Goal: Communication & Community: Ask a question

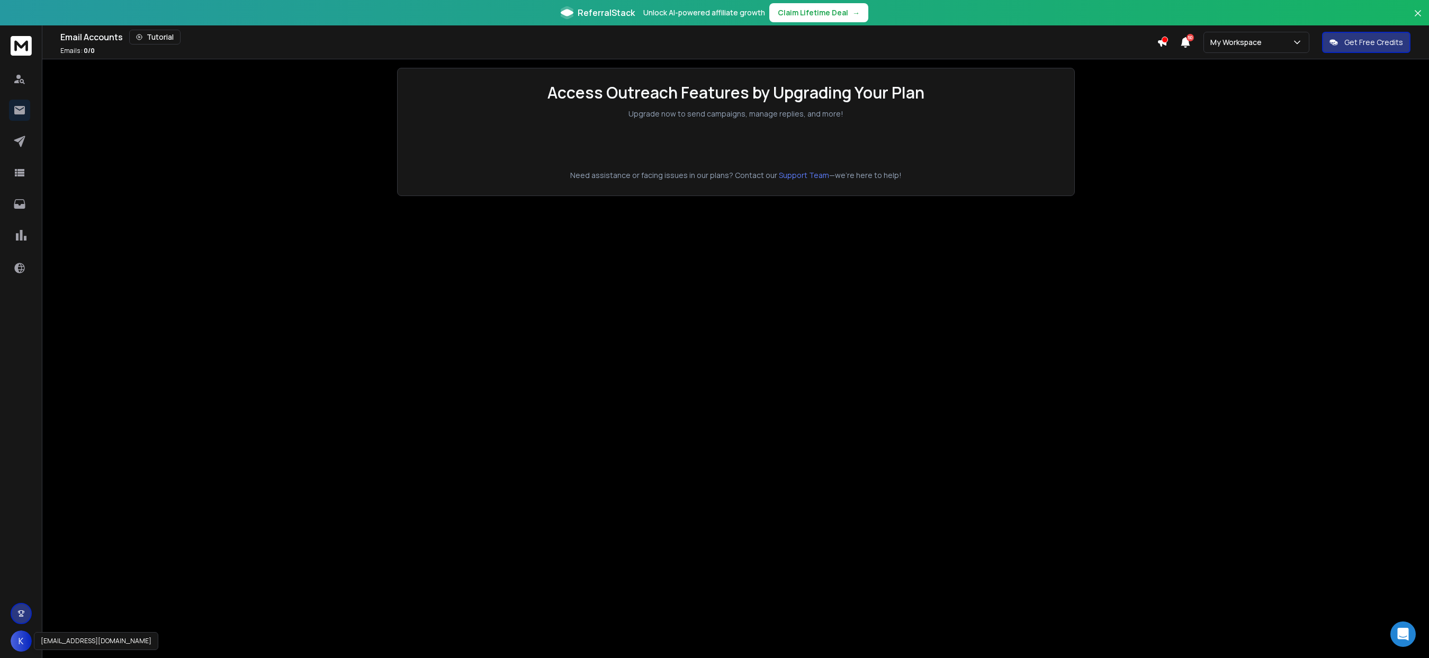
click at [29, 630] on span "K" at bounding box center [21, 640] width 21 height 21
click at [20, 613] on icon at bounding box center [21, 613] width 6 height 8
click at [19, 630] on span "K" at bounding box center [21, 640] width 21 height 21
click at [68, 620] on p "Settings" at bounding box center [65, 623] width 29 height 11
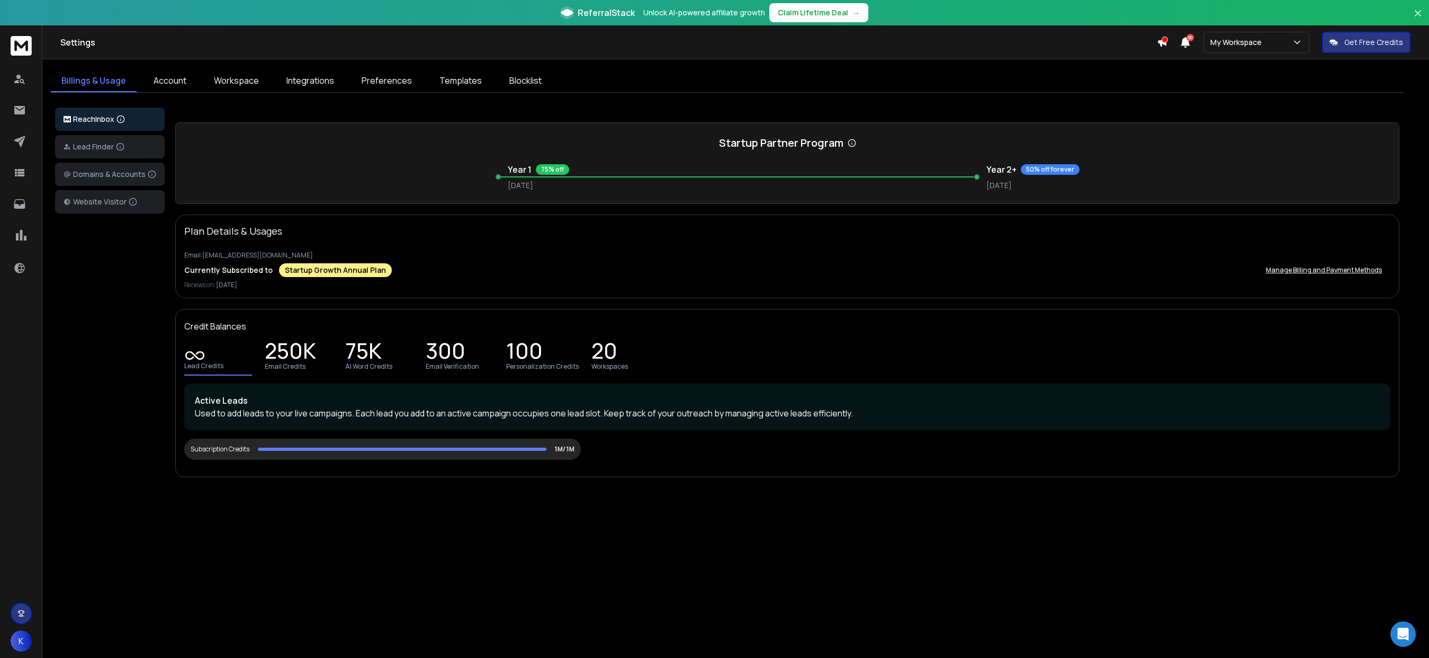
drag, startPoint x: 243, startPoint y: 289, endPoint x: 251, endPoint y: 290, distance: 8.0
click at [251, 290] on div "Plan Details & Usages Email: [EMAIL_ADDRESS][DOMAIN_NAME] Currently Subscribed …" at bounding box center [787, 256] width 1224 height 84
click at [237, 288] on span "[DATE]" at bounding box center [226, 284] width 21 height 9
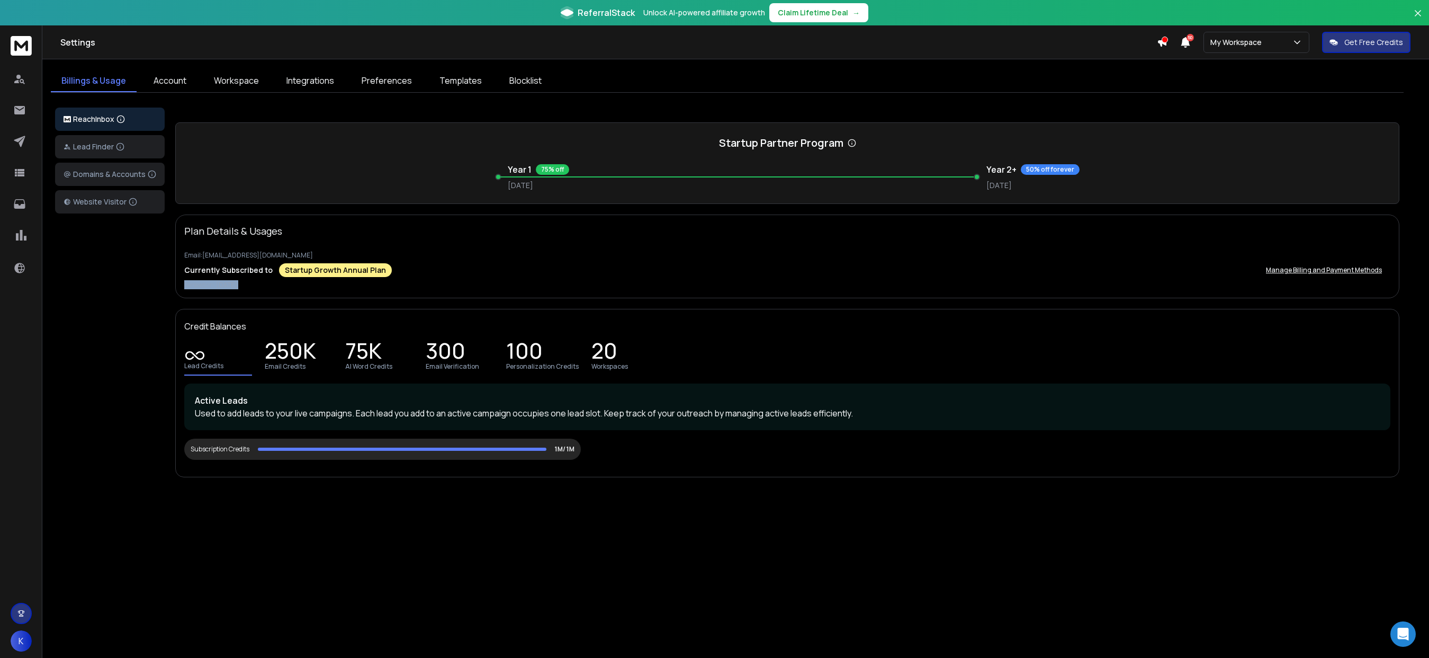
click at [177, 82] on link "Account" at bounding box center [170, 81] width 54 height 22
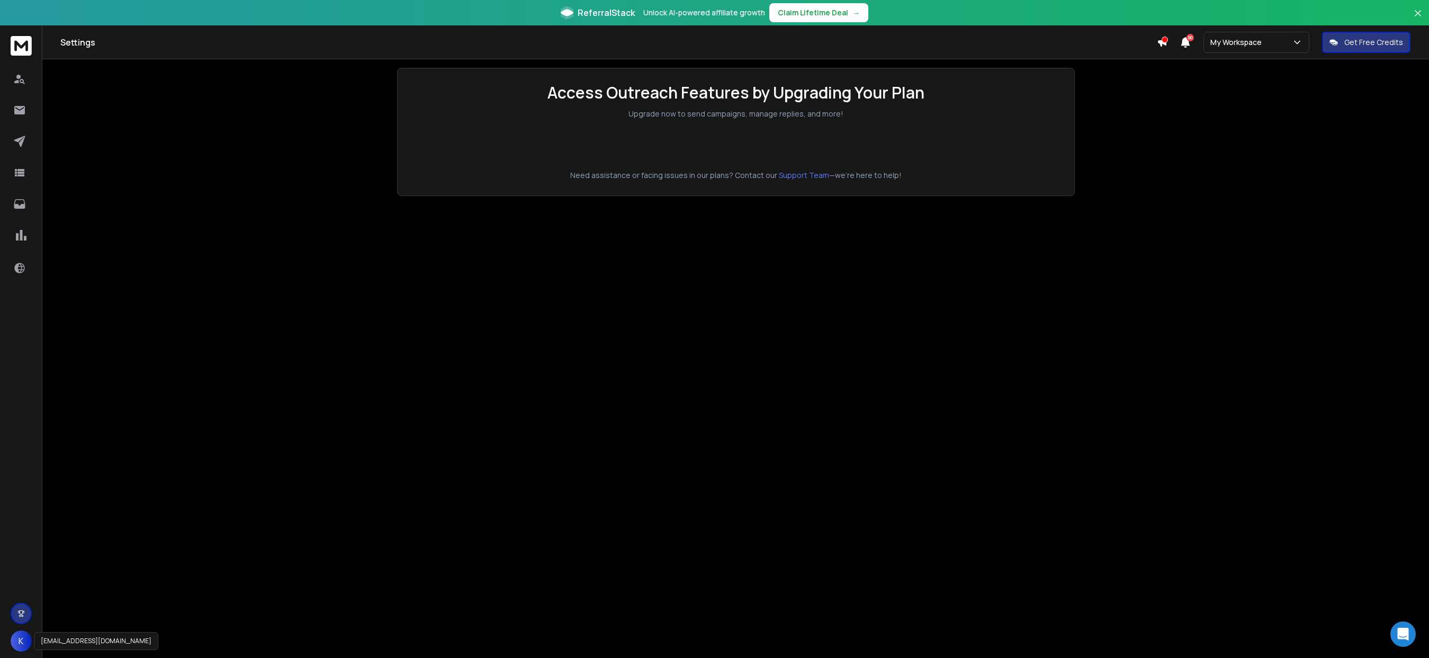
click at [25, 630] on span "K" at bounding box center [21, 640] width 21 height 21
click at [55, 622] on p "Settings" at bounding box center [65, 623] width 29 height 11
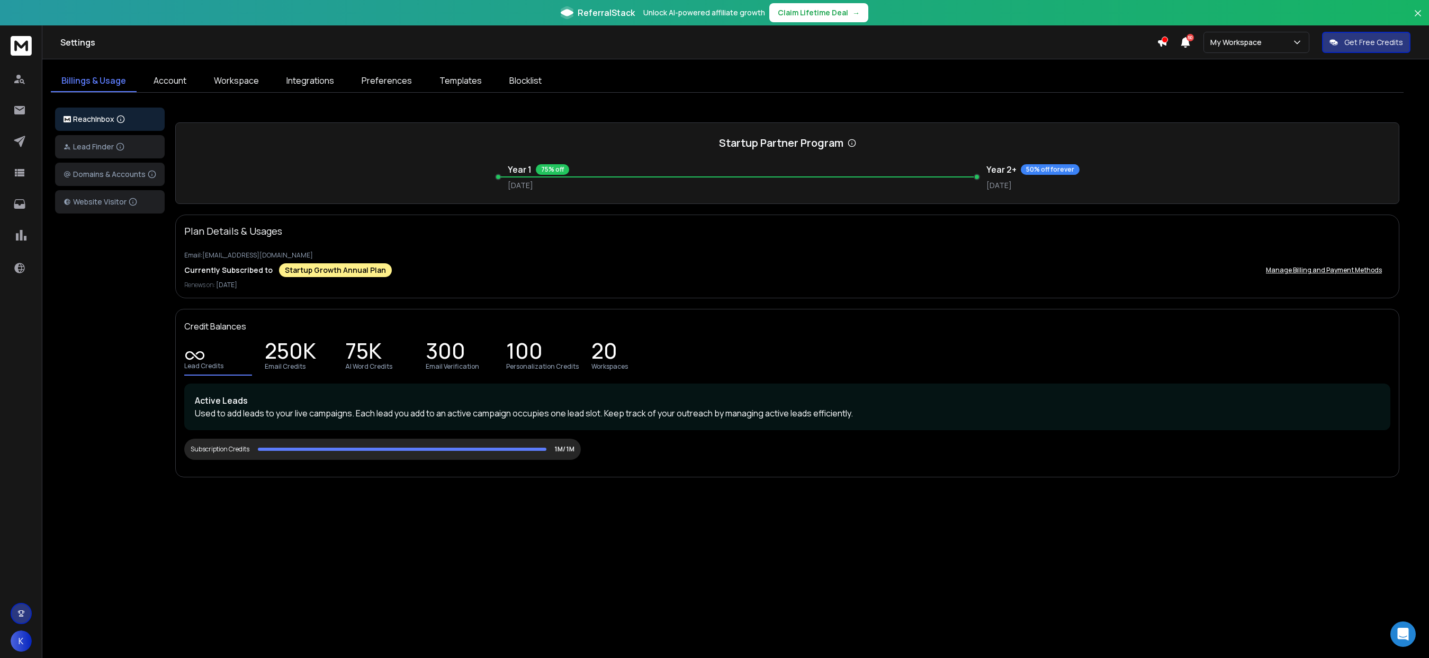
click at [1376, 266] on p "Manage Billing and Payment Methods" at bounding box center [1324, 270] width 116 height 8
click at [726, 368] on div "Lead Credits 250K Email Credits 75K AI Word Credits 300 Email Verification 100 …" at bounding box center [787, 404] width 1206 height 110
click at [21, 206] on icon at bounding box center [19, 204] width 11 height 10
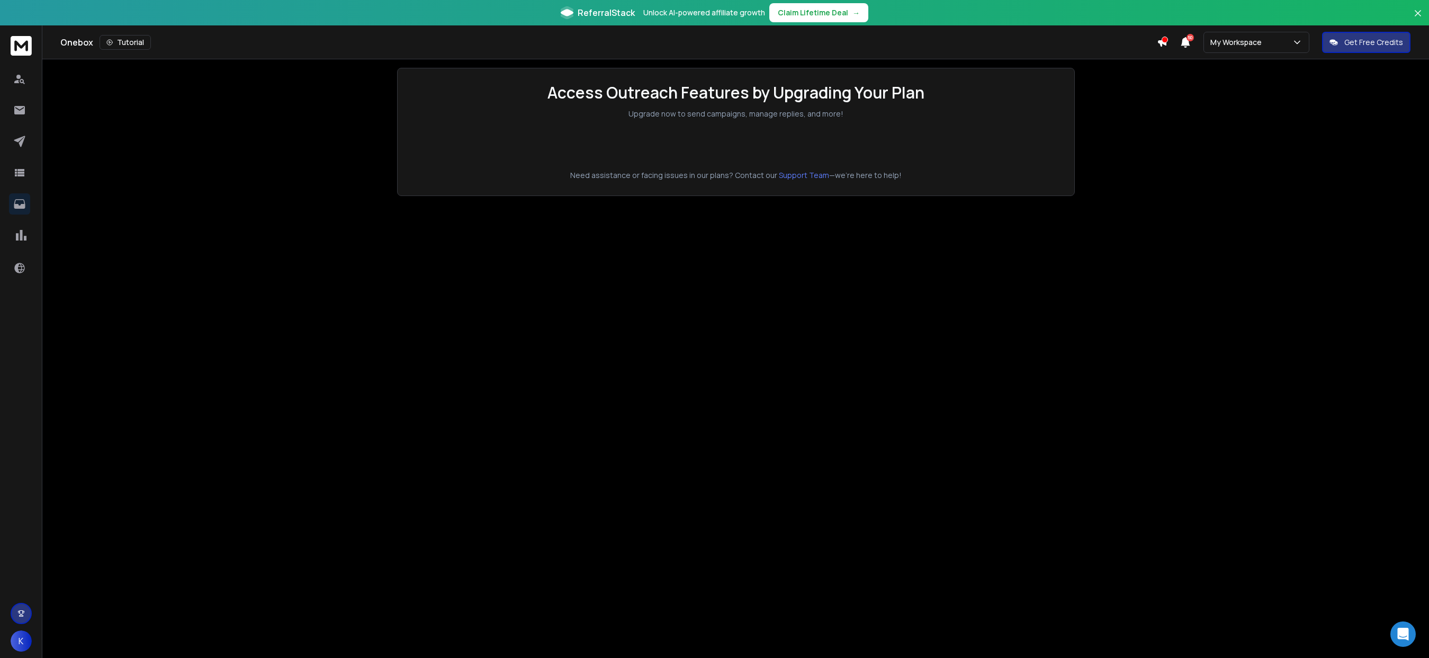
click at [804, 175] on button "Support Team" at bounding box center [804, 175] width 50 height 11
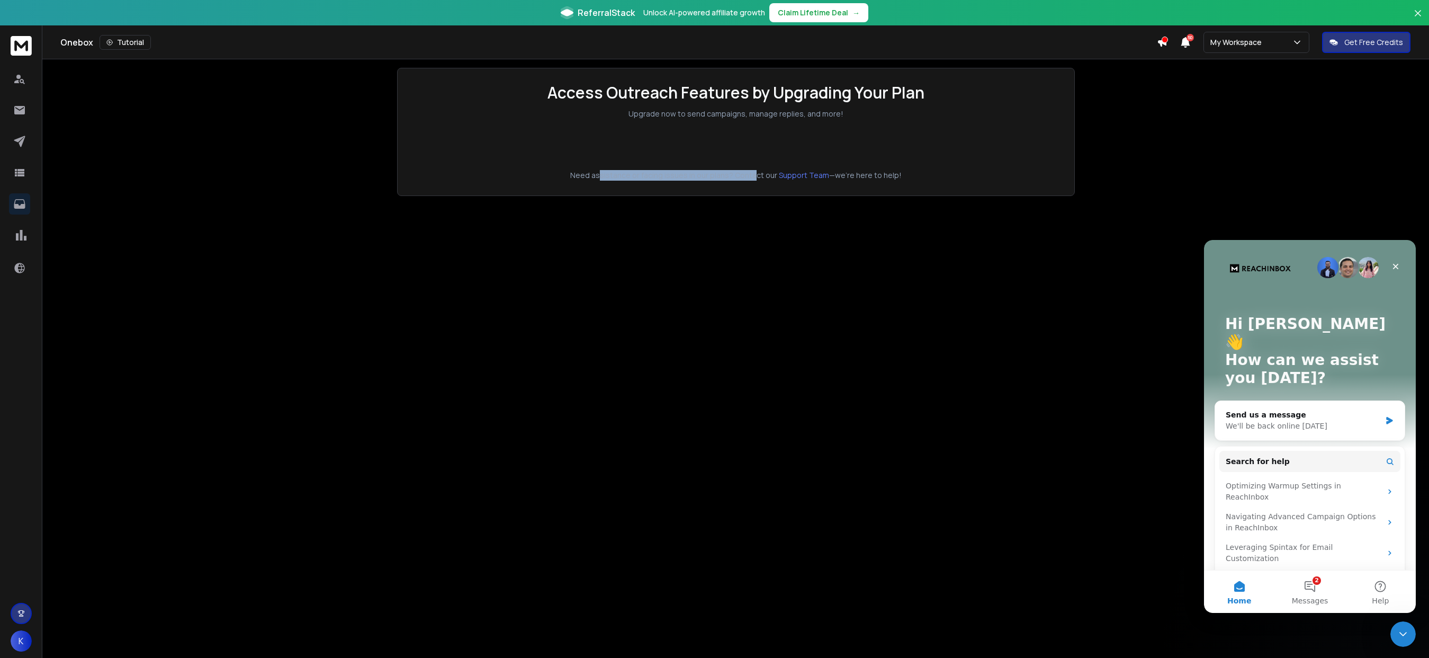
drag, startPoint x: 758, startPoint y: 176, endPoint x: 605, endPoint y: 173, distance: 153.0
click at [605, 173] on p "Need assistance or facing issues in our plans? Contact our Support Team —we're …" at bounding box center [735, 175] width 647 height 11
click at [1308, 592] on button "2 Messages" at bounding box center [1309, 591] width 70 height 42
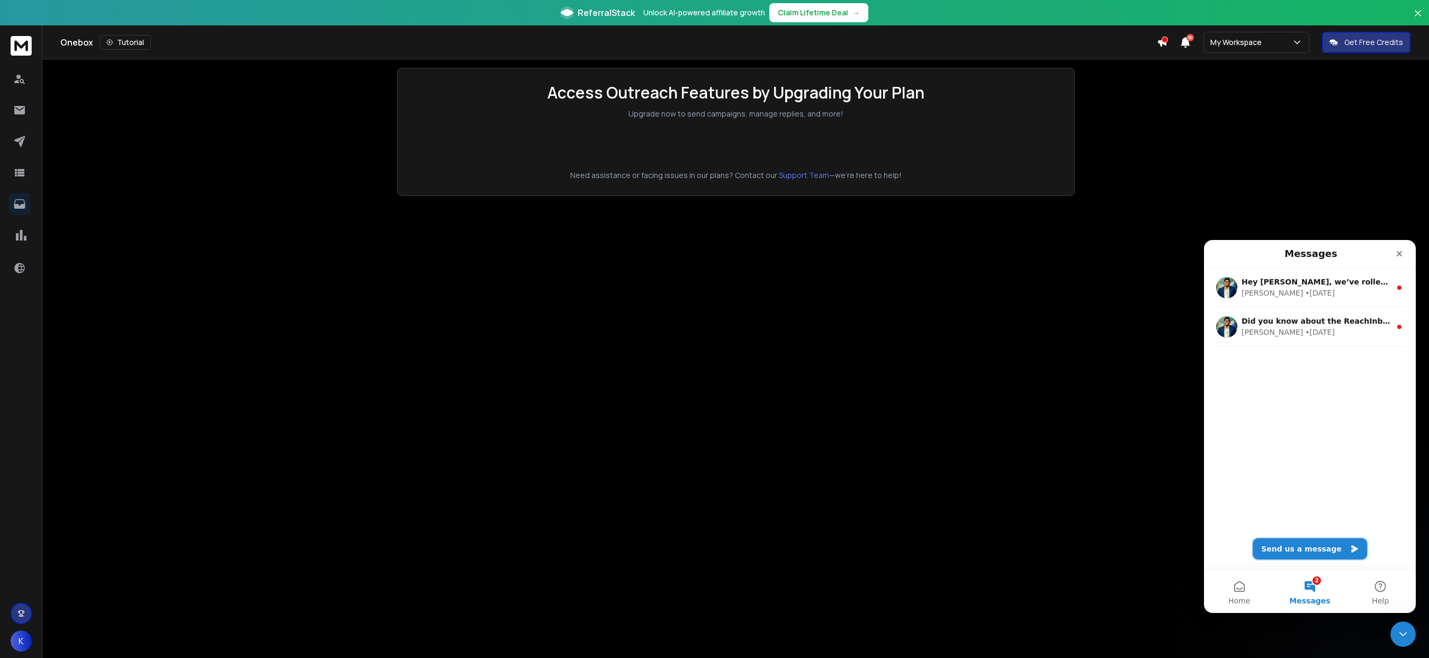
click at [1352, 556] on button "Send us a message" at bounding box center [1310, 548] width 114 height 21
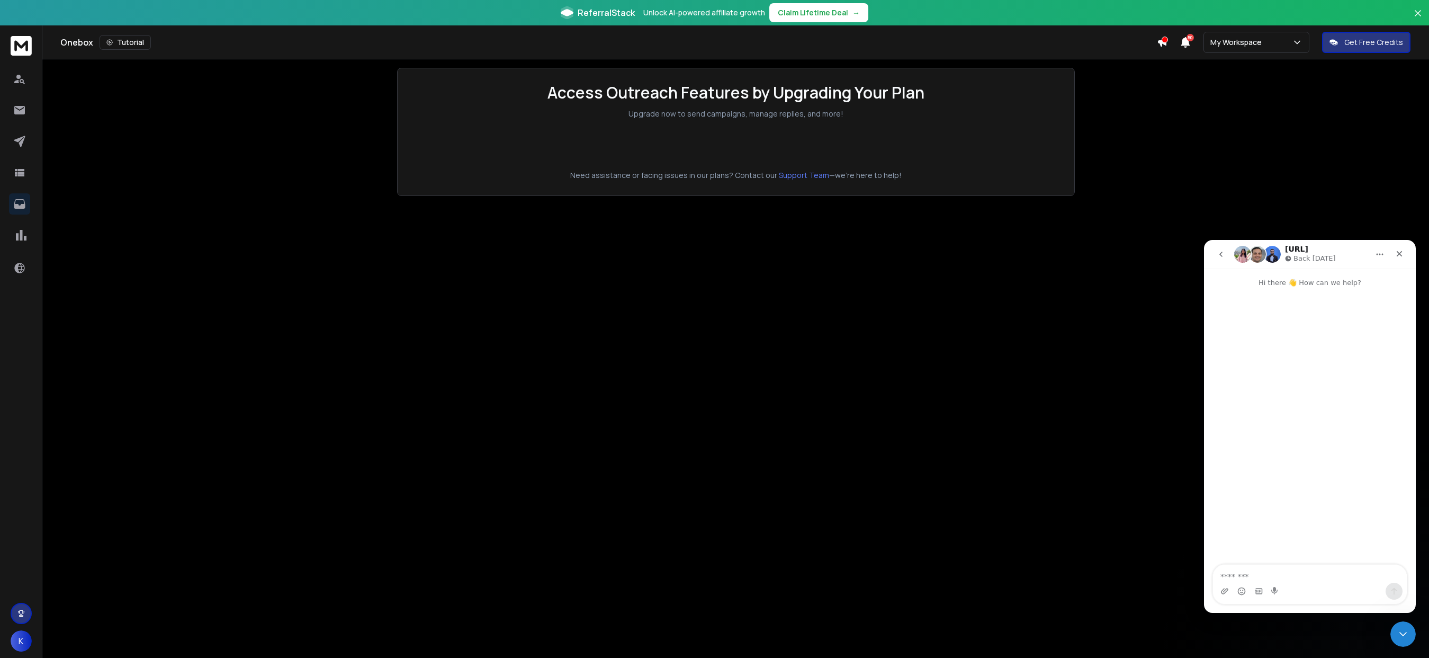
click at [1326, 575] on textarea "Message…" at bounding box center [1310, 573] width 194 height 18
click at [655, 113] on p "Upgrade now to send campaigns, manage replies, and more!" at bounding box center [735, 114] width 215 height 11
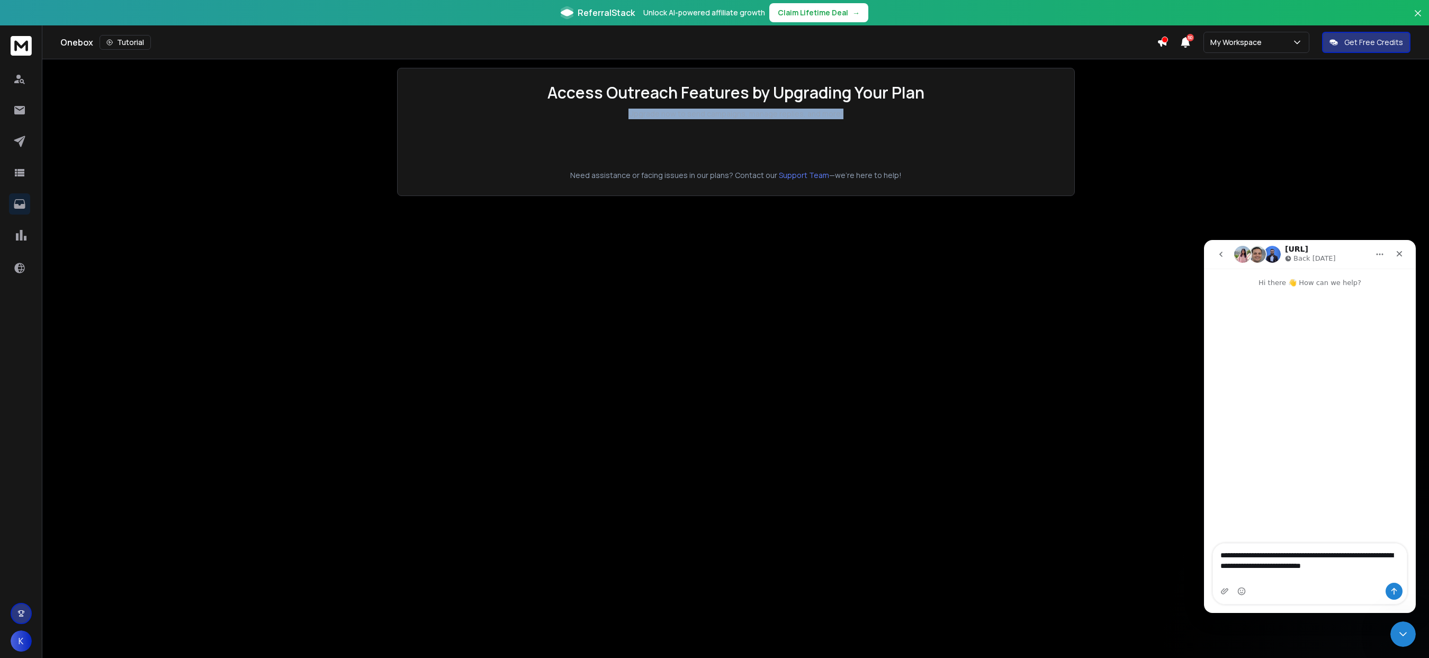
click at [655, 113] on p "Upgrade now to send campaigns, manage replies, and more!" at bounding box center [735, 114] width 215 height 11
copy p "Upgrade now to send campaigns, manage replies, and more!"
click at [1366, 572] on textarea "**********" at bounding box center [1310, 557] width 194 height 29
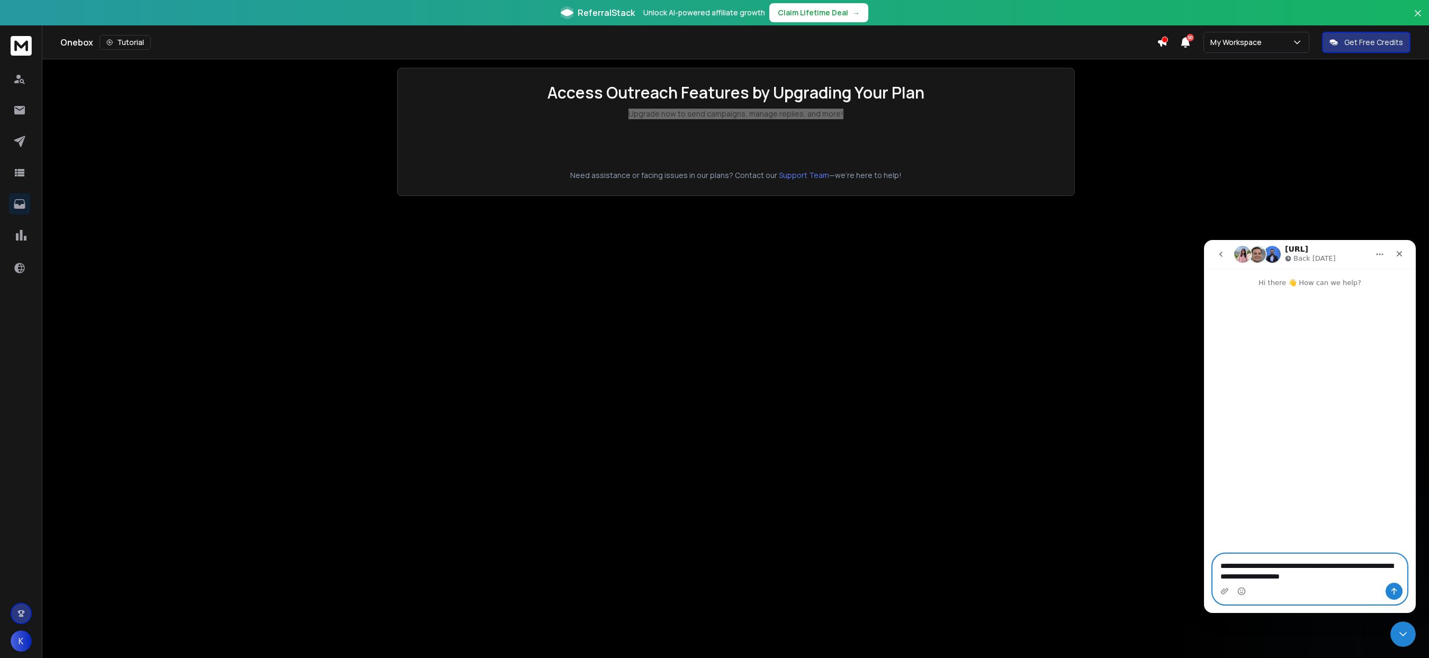
paste textarea "**********"
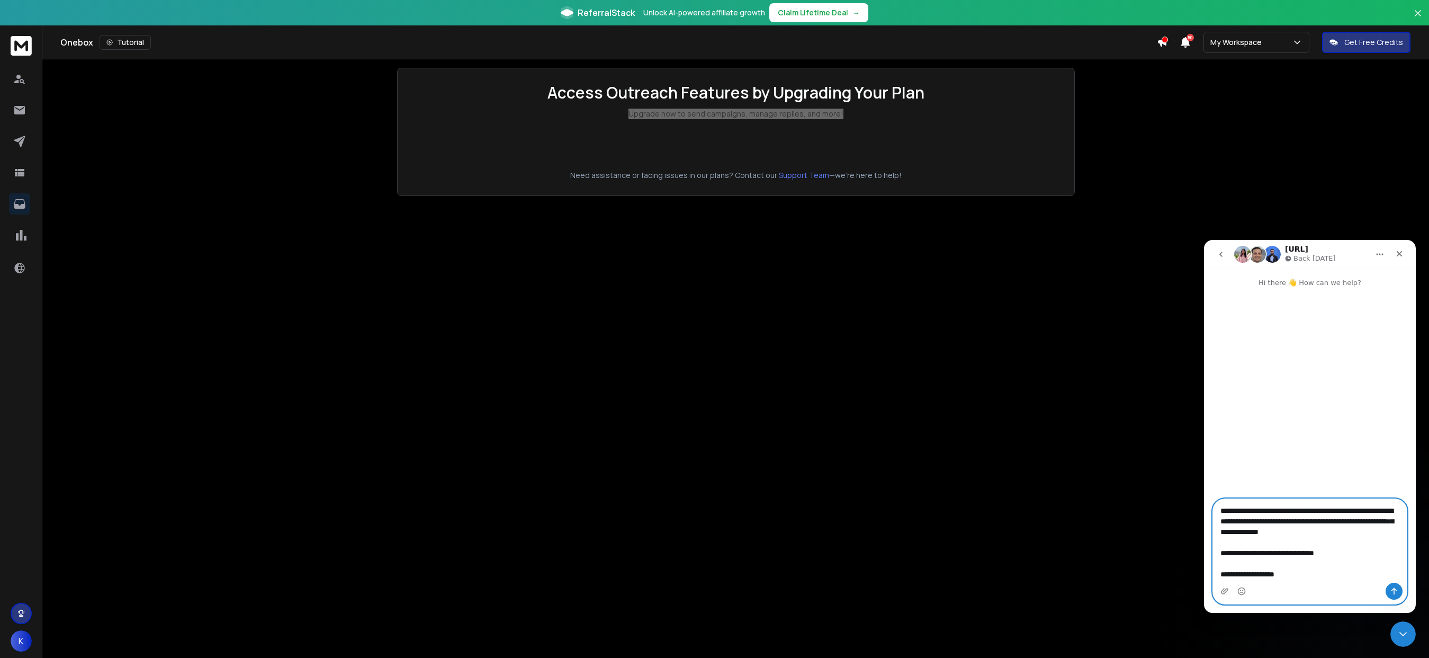
type textarea "**********"
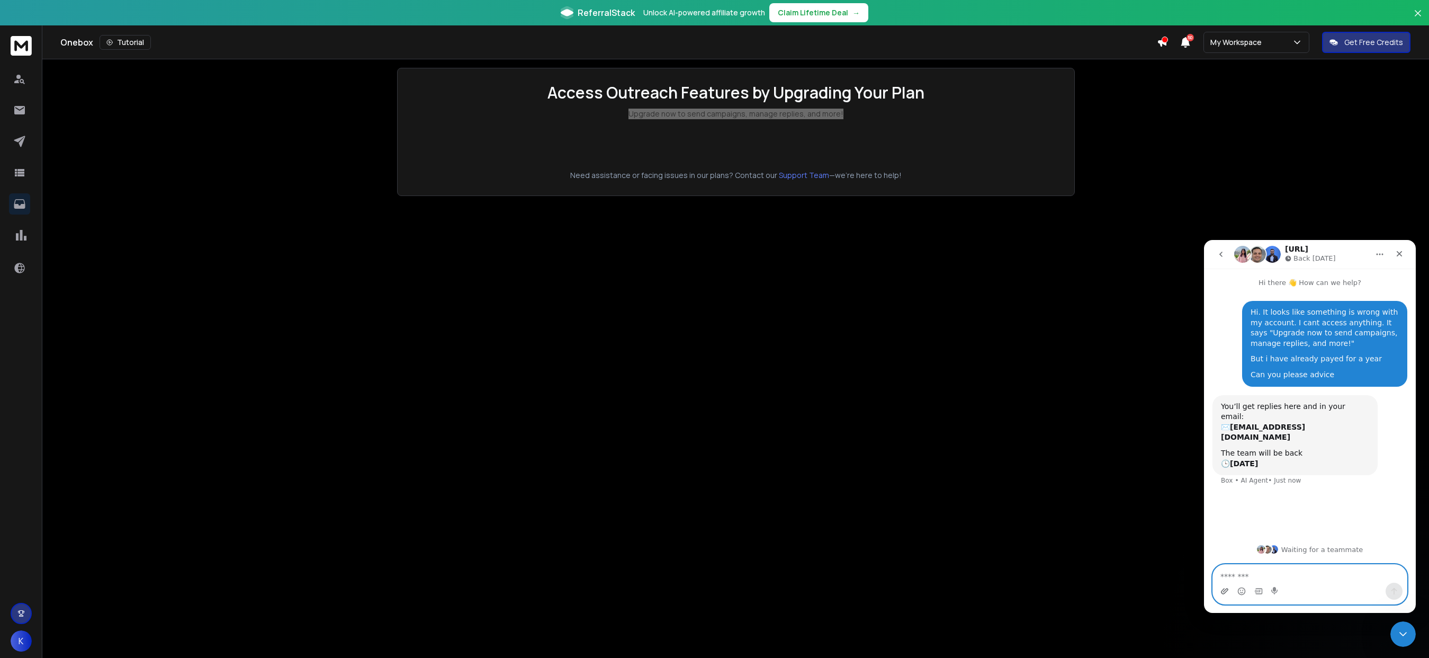
click at [1225, 590] on icon "Upload attachment" at bounding box center [1224, 591] width 8 height 8
click at [1262, 572] on textarea "Message…" at bounding box center [1310, 573] width 194 height 18
click at [1260, 575] on textarea "Message…" at bounding box center [1310, 573] width 194 height 18
click at [1224, 590] on icon "Upload attachment" at bounding box center [1224, 591] width 7 height 6
click at [1391, 593] on icon "Send a message…" at bounding box center [1394, 591] width 8 height 8
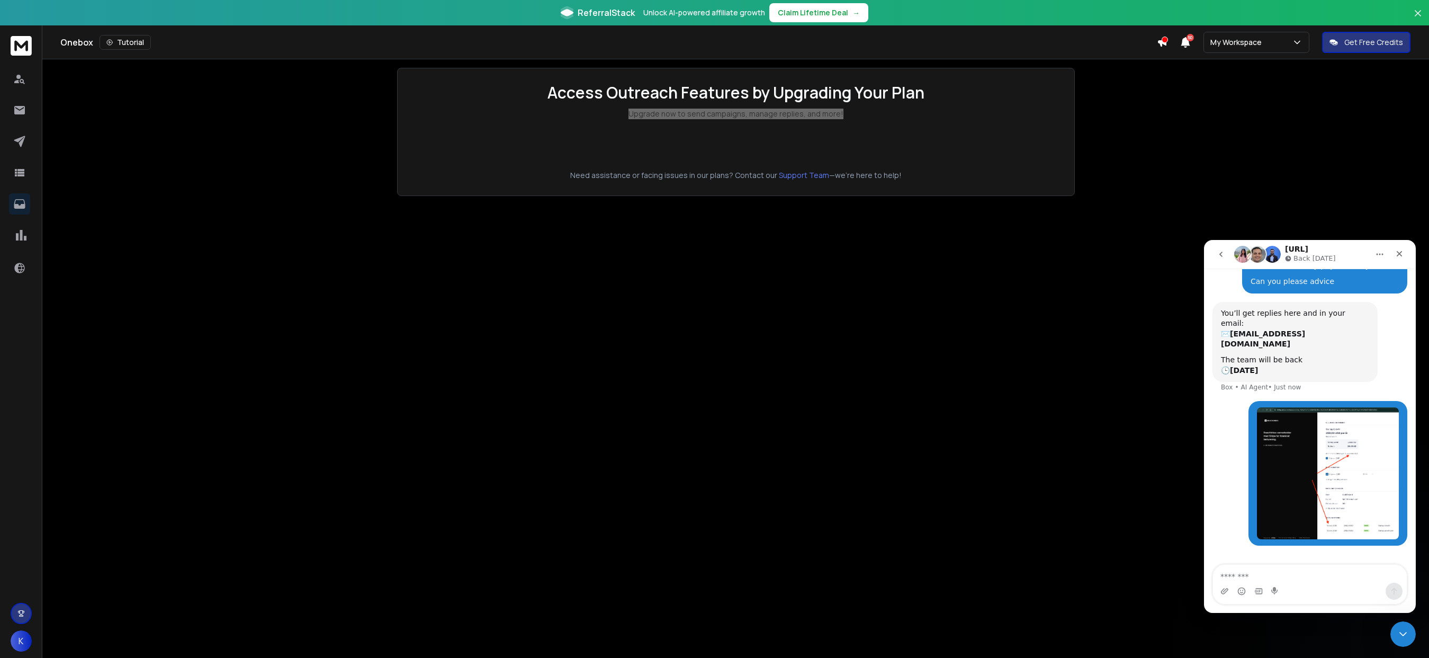
scroll to position [95, 0]
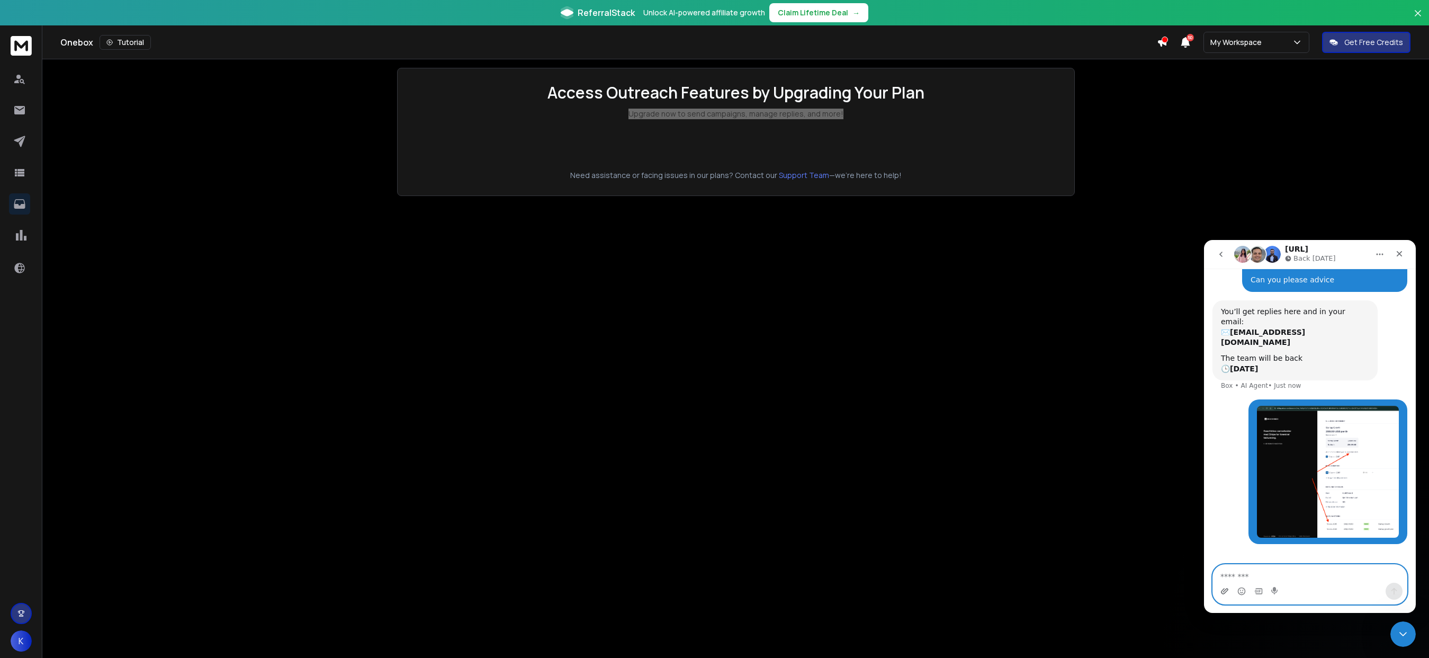
click at [1224, 589] on icon "Upload attachment" at bounding box center [1224, 591] width 8 height 8
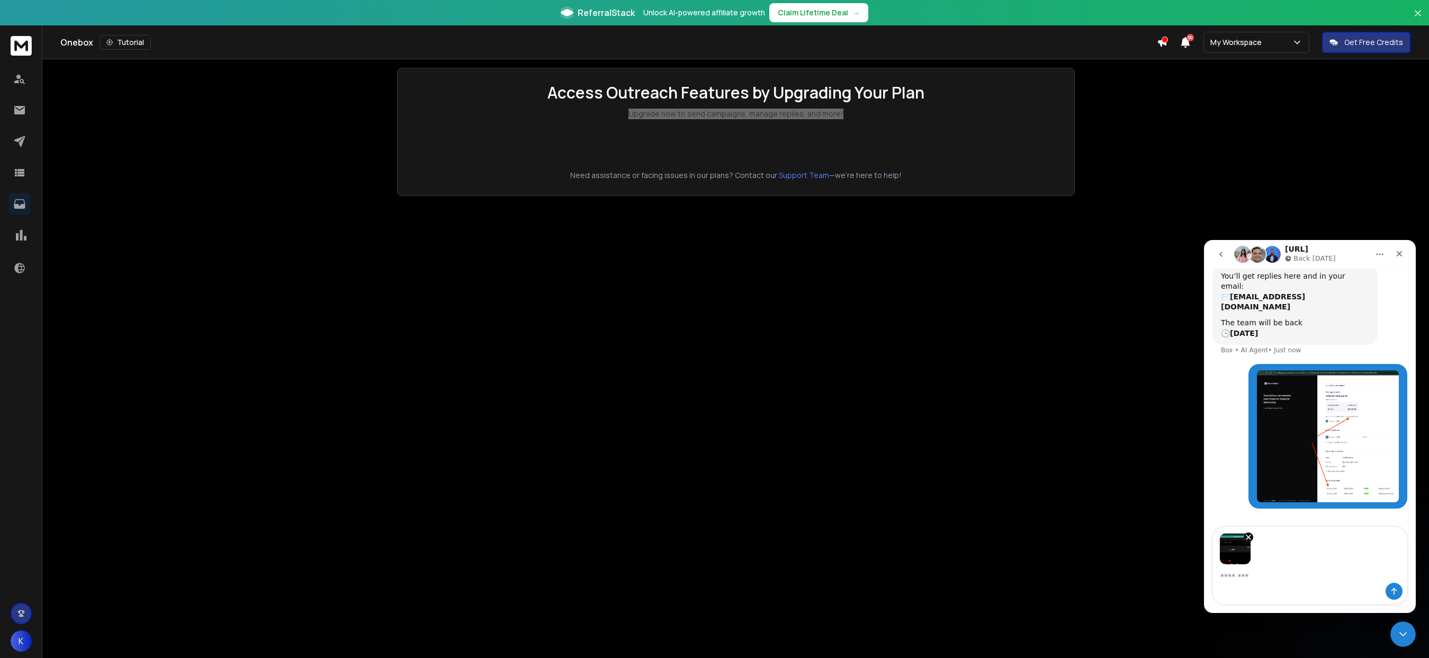
scroll to position [132, 0]
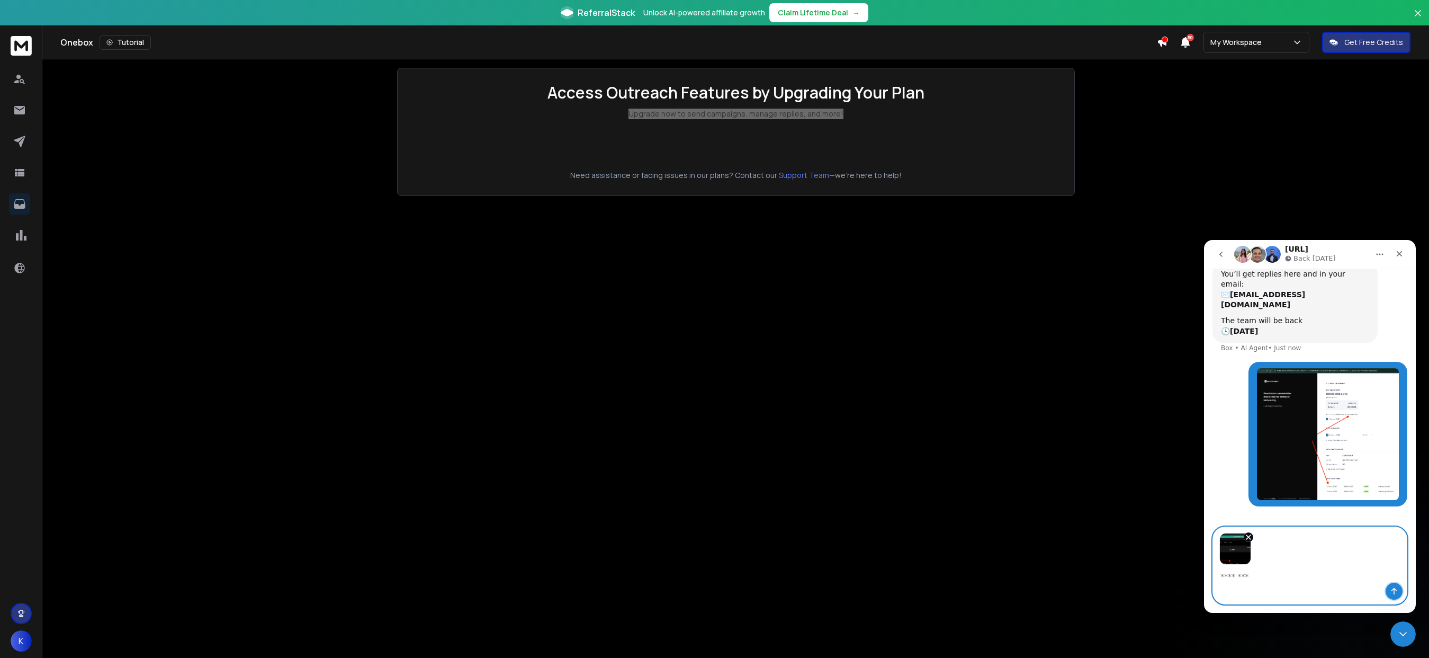
click at [1391, 590] on icon "Send a message…" at bounding box center [1394, 591] width 6 height 7
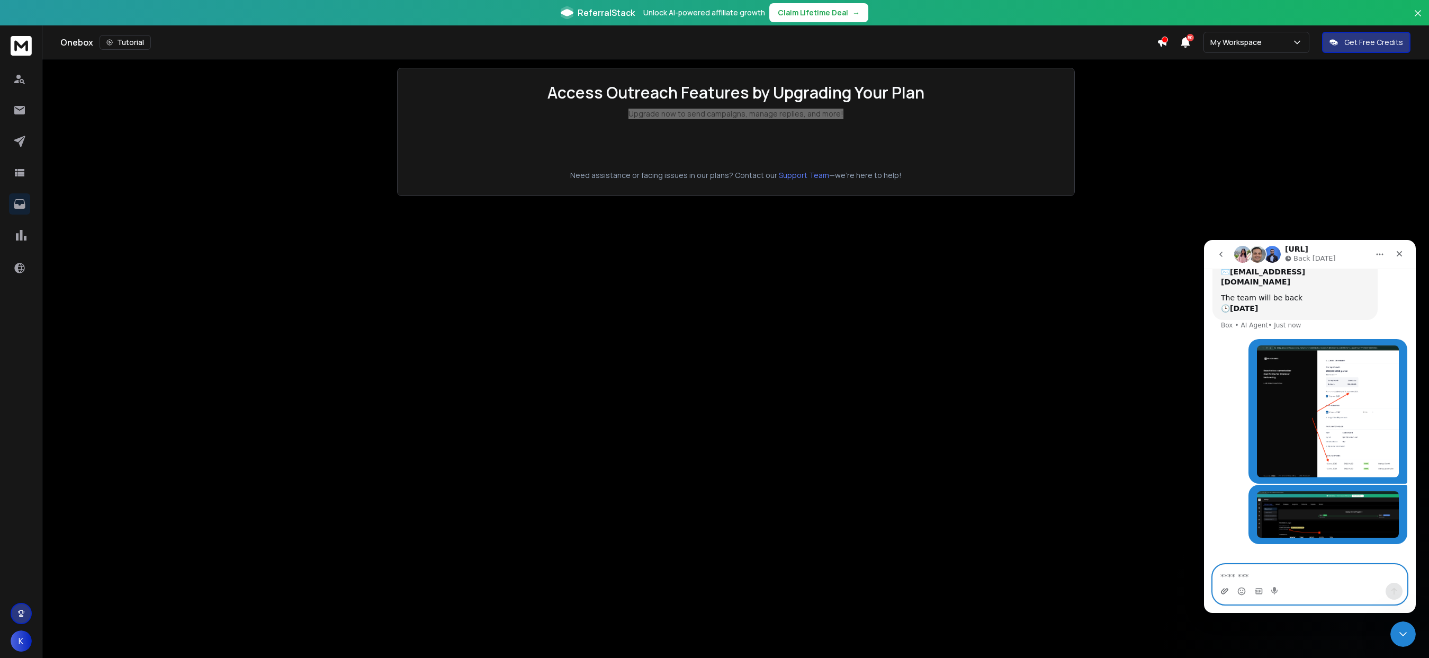
click at [1226, 588] on icon "Upload attachment" at bounding box center [1224, 591] width 7 height 6
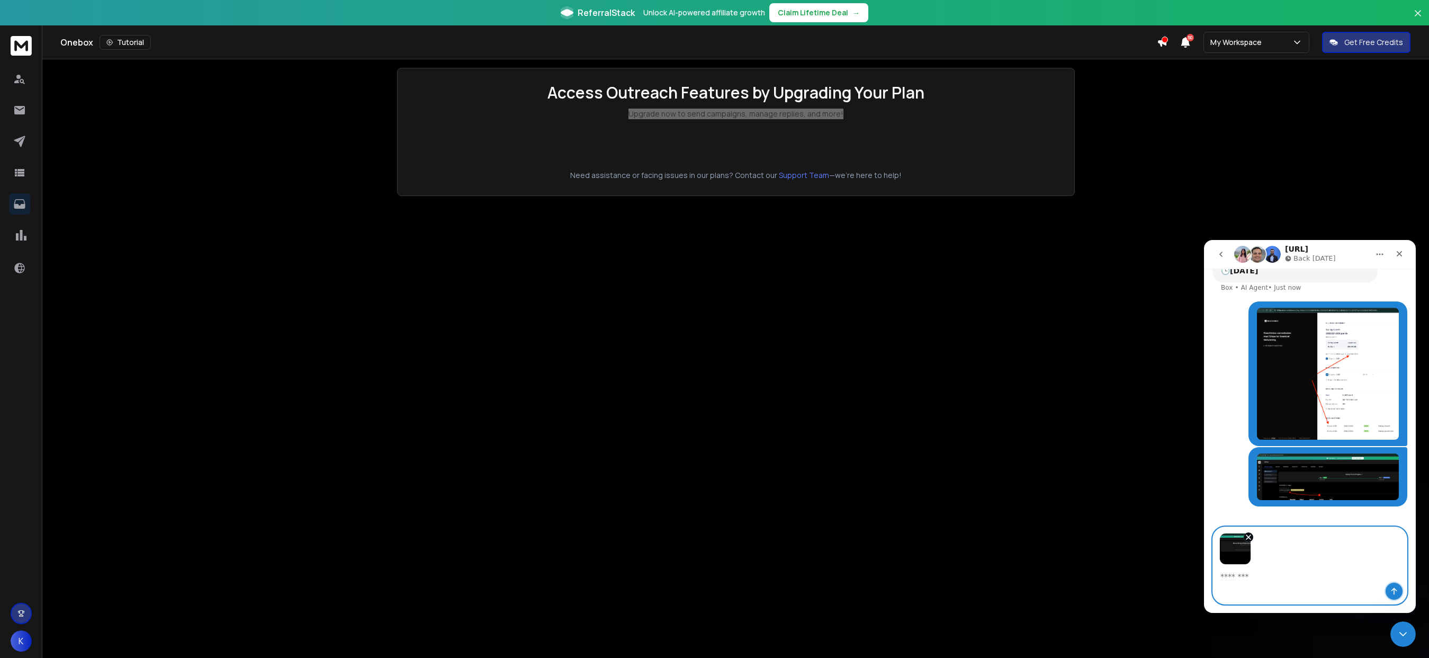
click at [1391, 592] on icon "Send a message…" at bounding box center [1394, 591] width 8 height 8
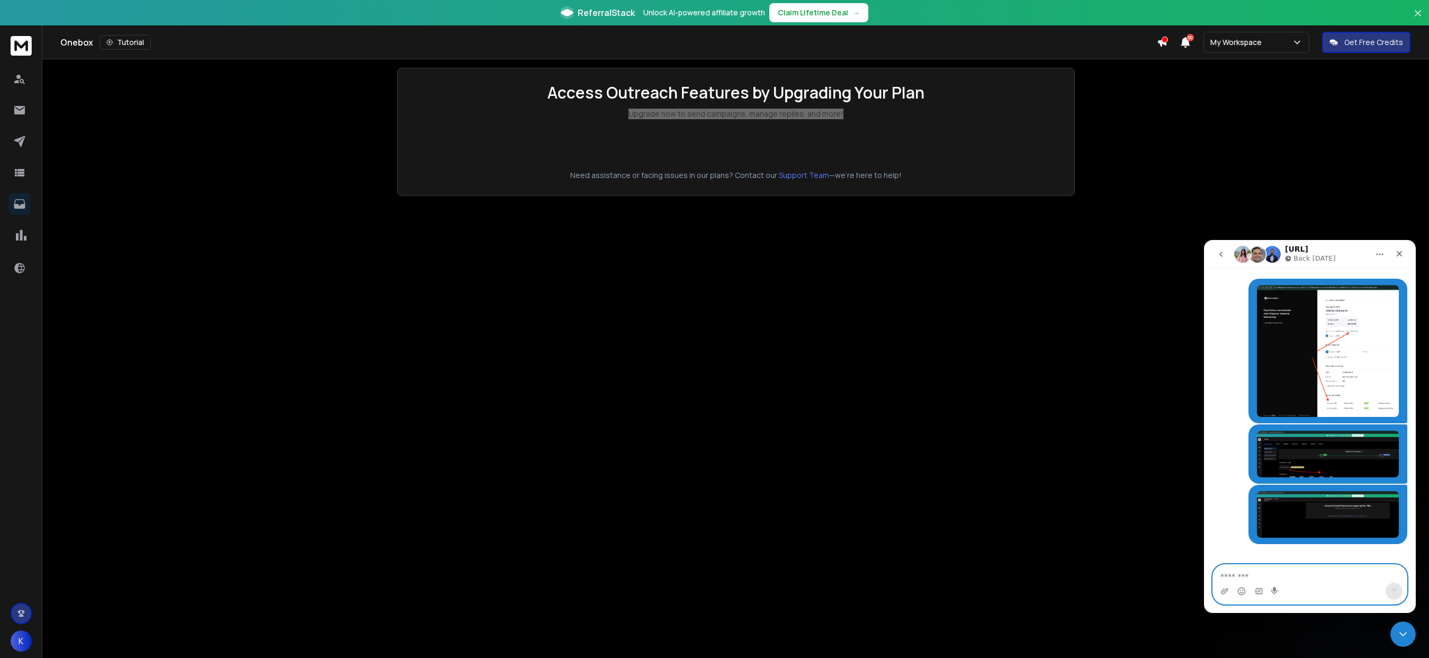
paste textarea "**********"
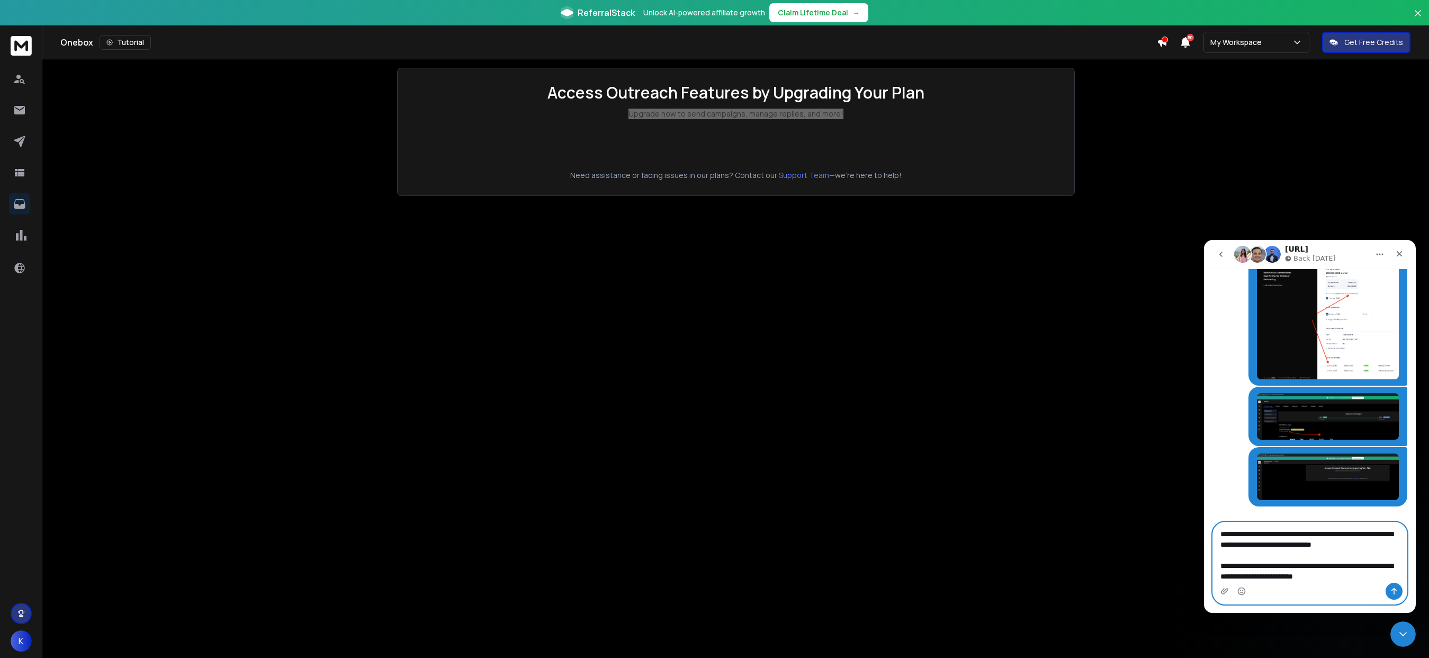
scroll to position [258, 0]
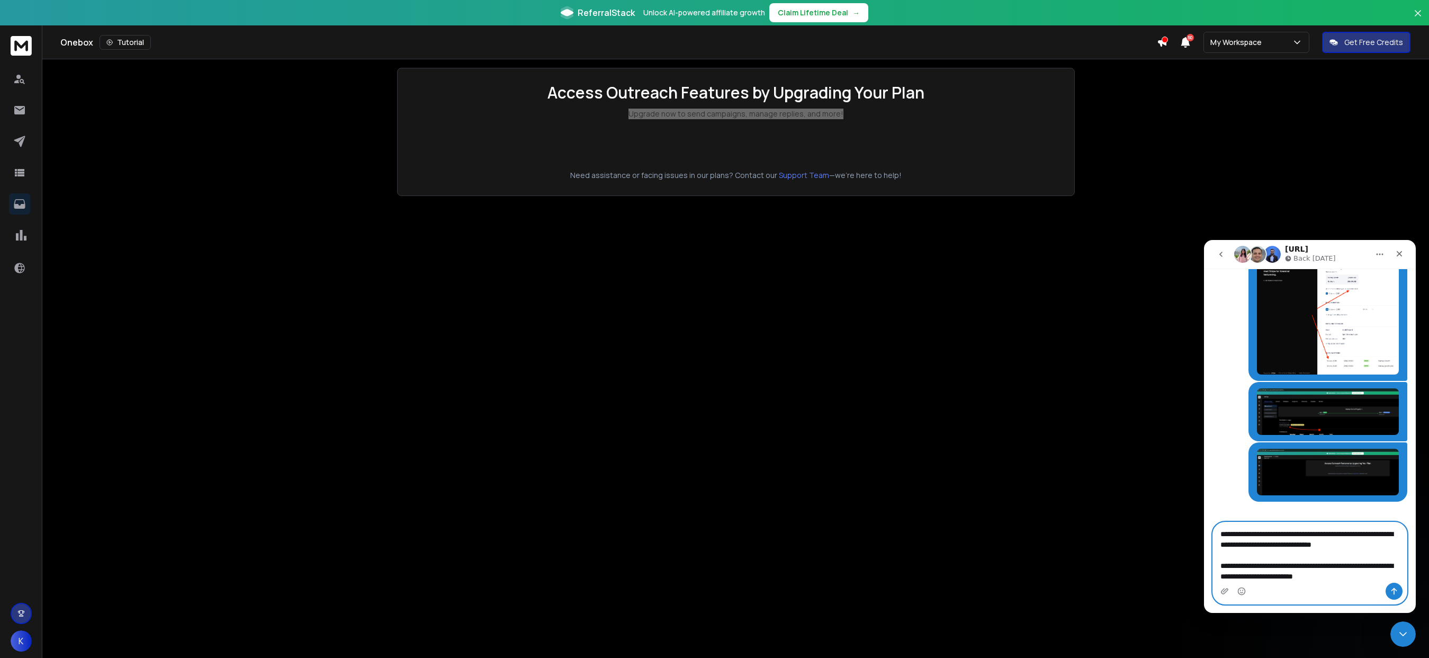
type textarea "**********"
click at [1390, 592] on icon "Send a message…" at bounding box center [1394, 591] width 8 height 8
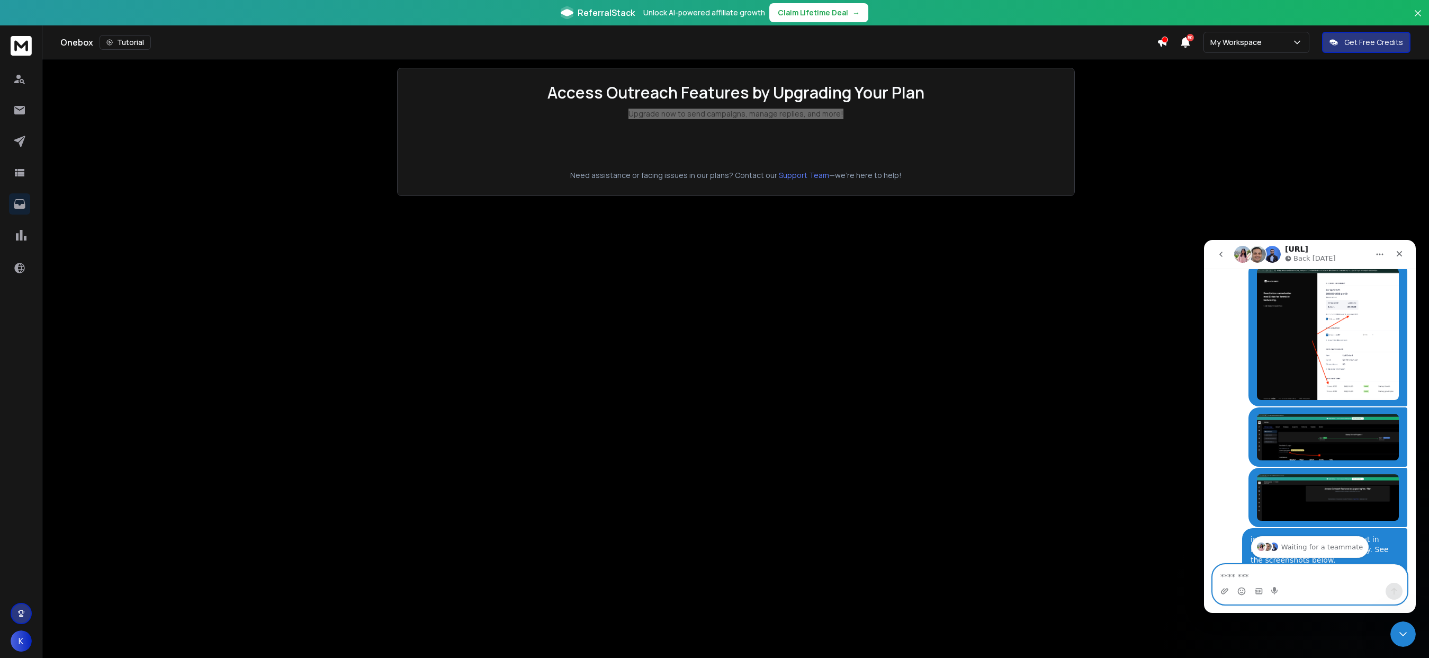
scroll to position [296, 0]
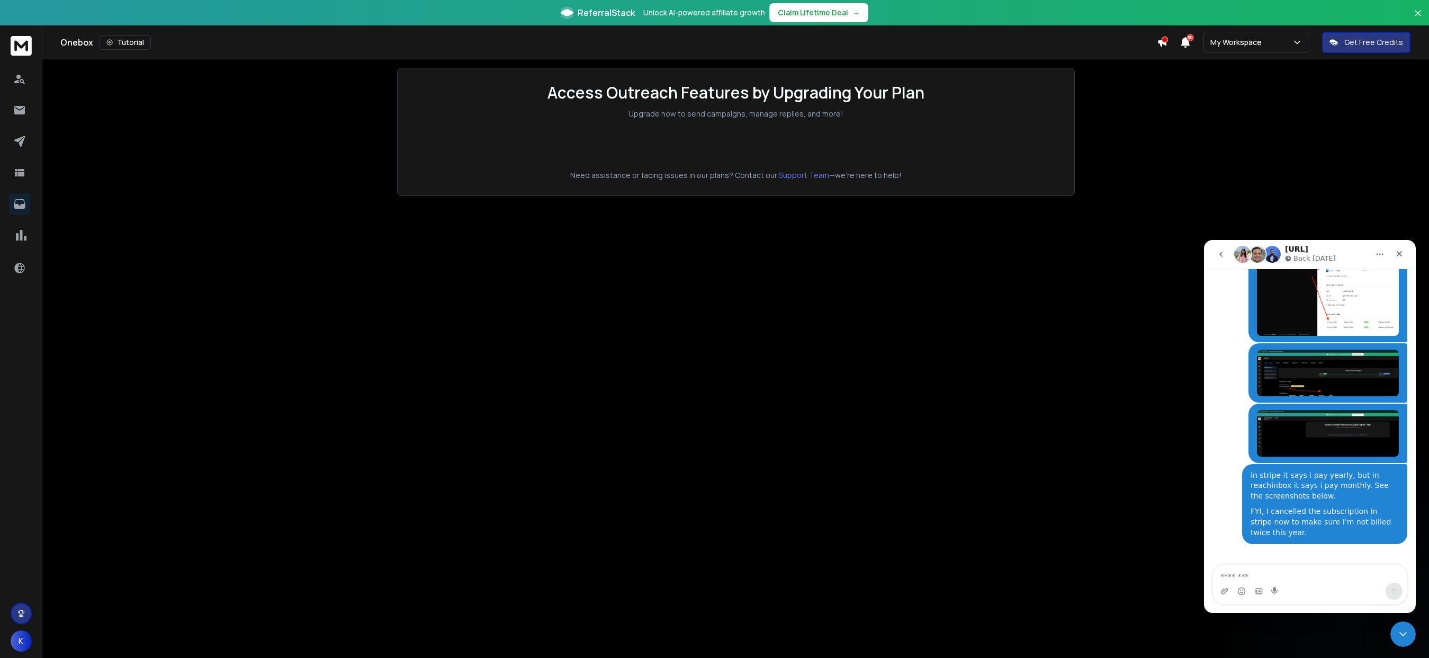
click at [979, 390] on div "ReferralStack Unlock AI-powered affiliate growth Lifetime Deals available! Clai…" at bounding box center [714, 329] width 1429 height 658
